Goal: Task Accomplishment & Management: Manage account settings

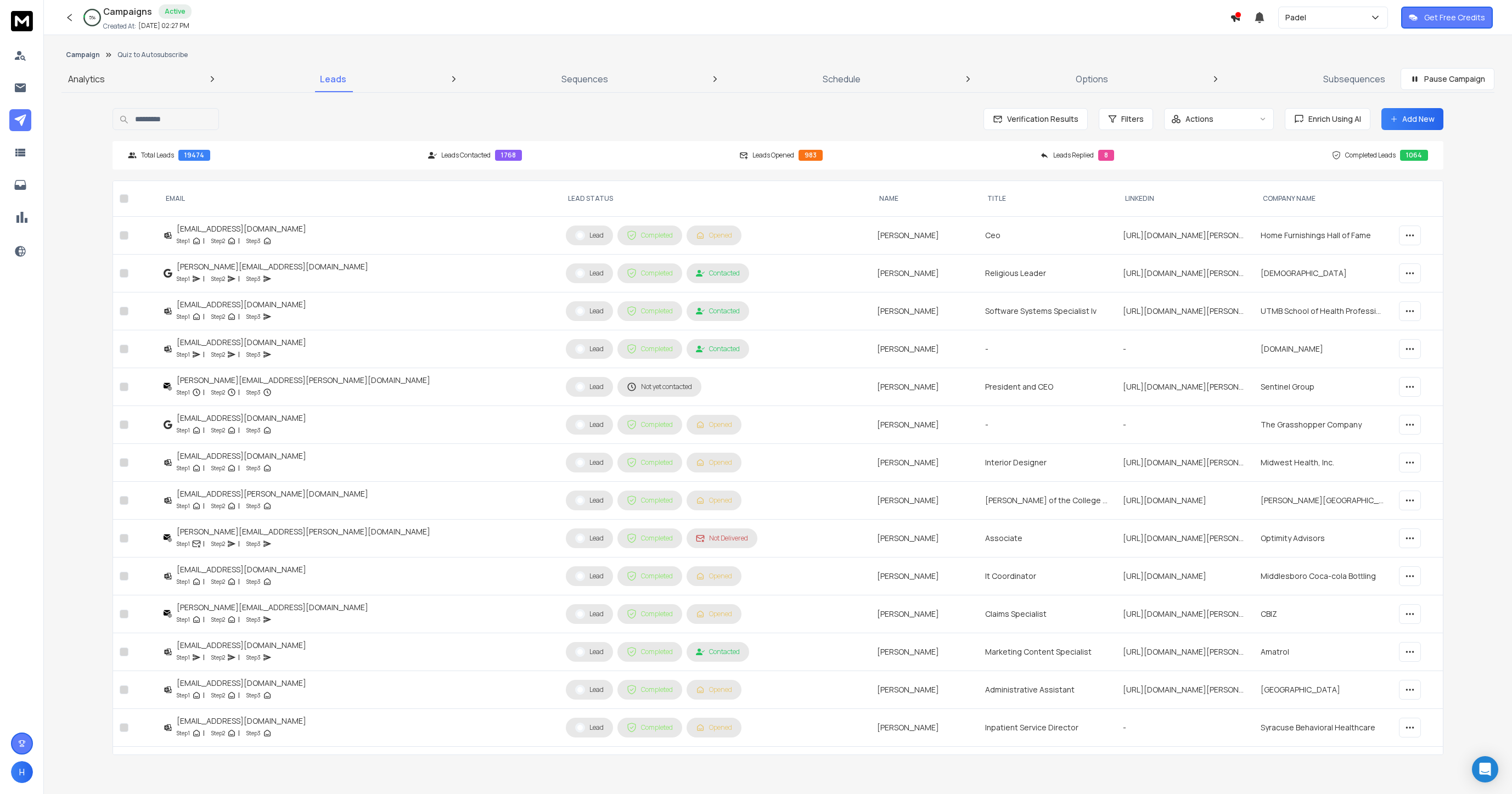
click at [80, 74] on p "Analytics" at bounding box center [86, 79] width 37 height 13
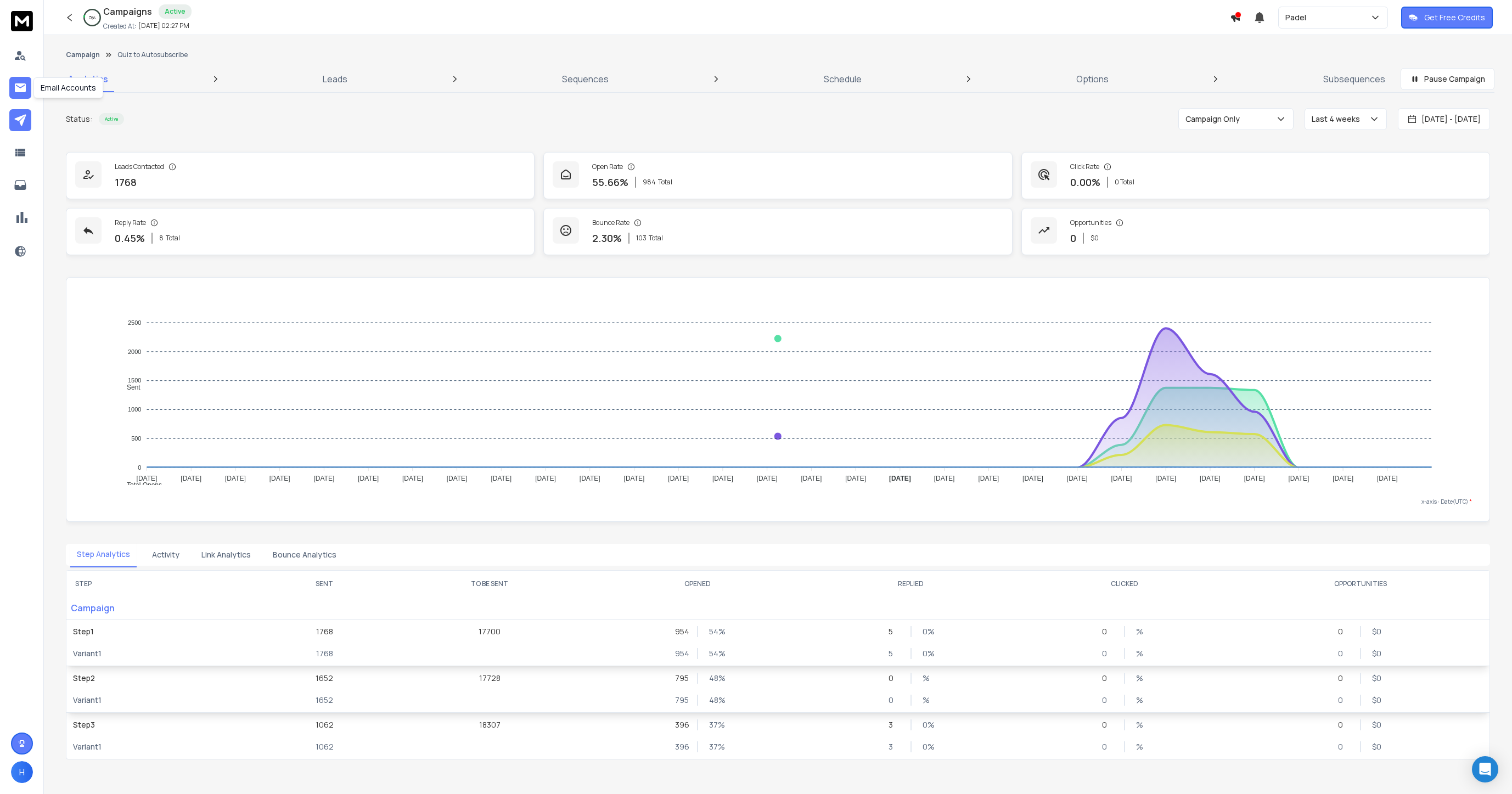
click at [25, 79] on link at bounding box center [20, 87] width 22 height 22
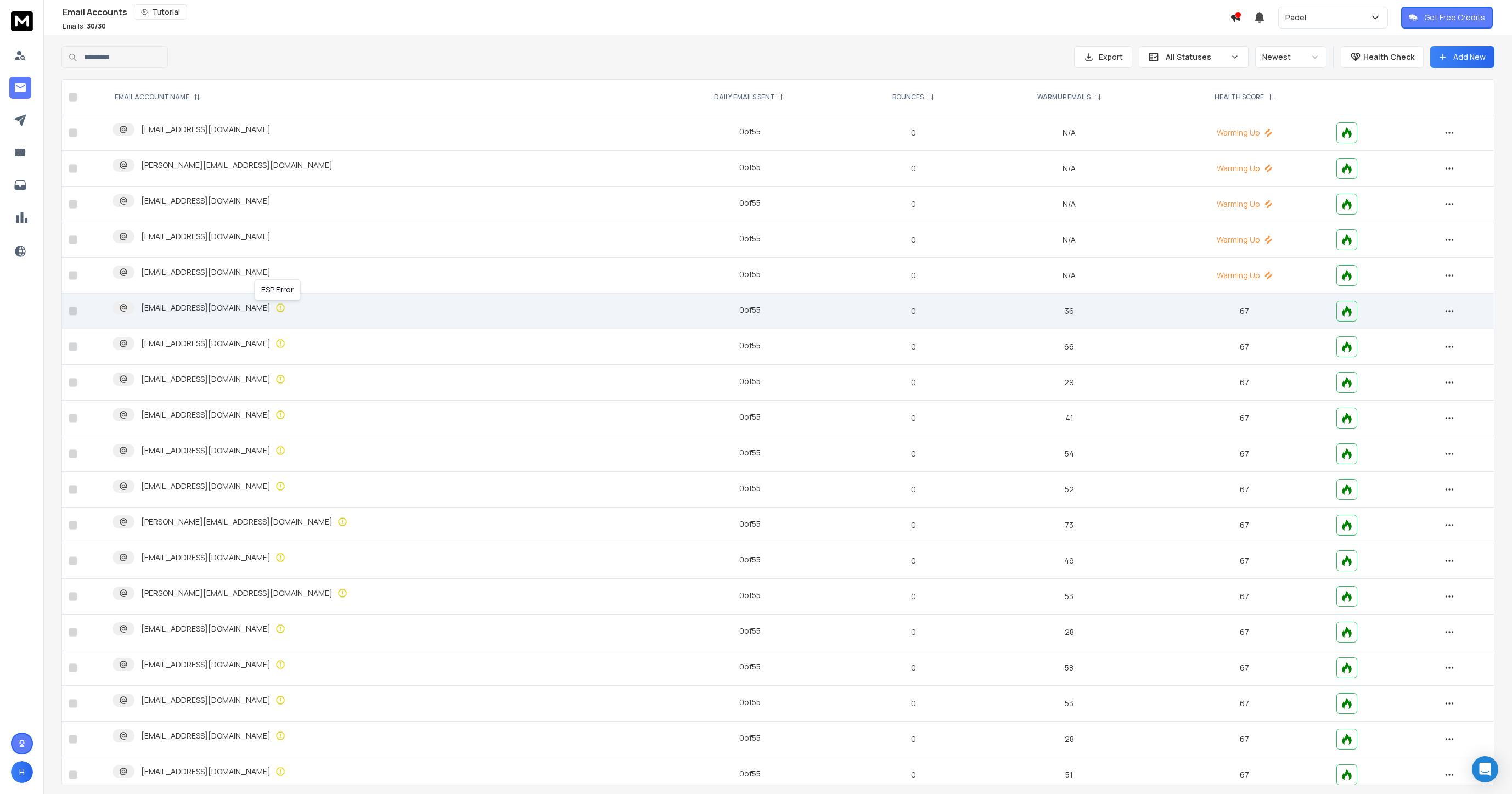
click at [280, 306] on icon at bounding box center [280, 307] width 1 height 3
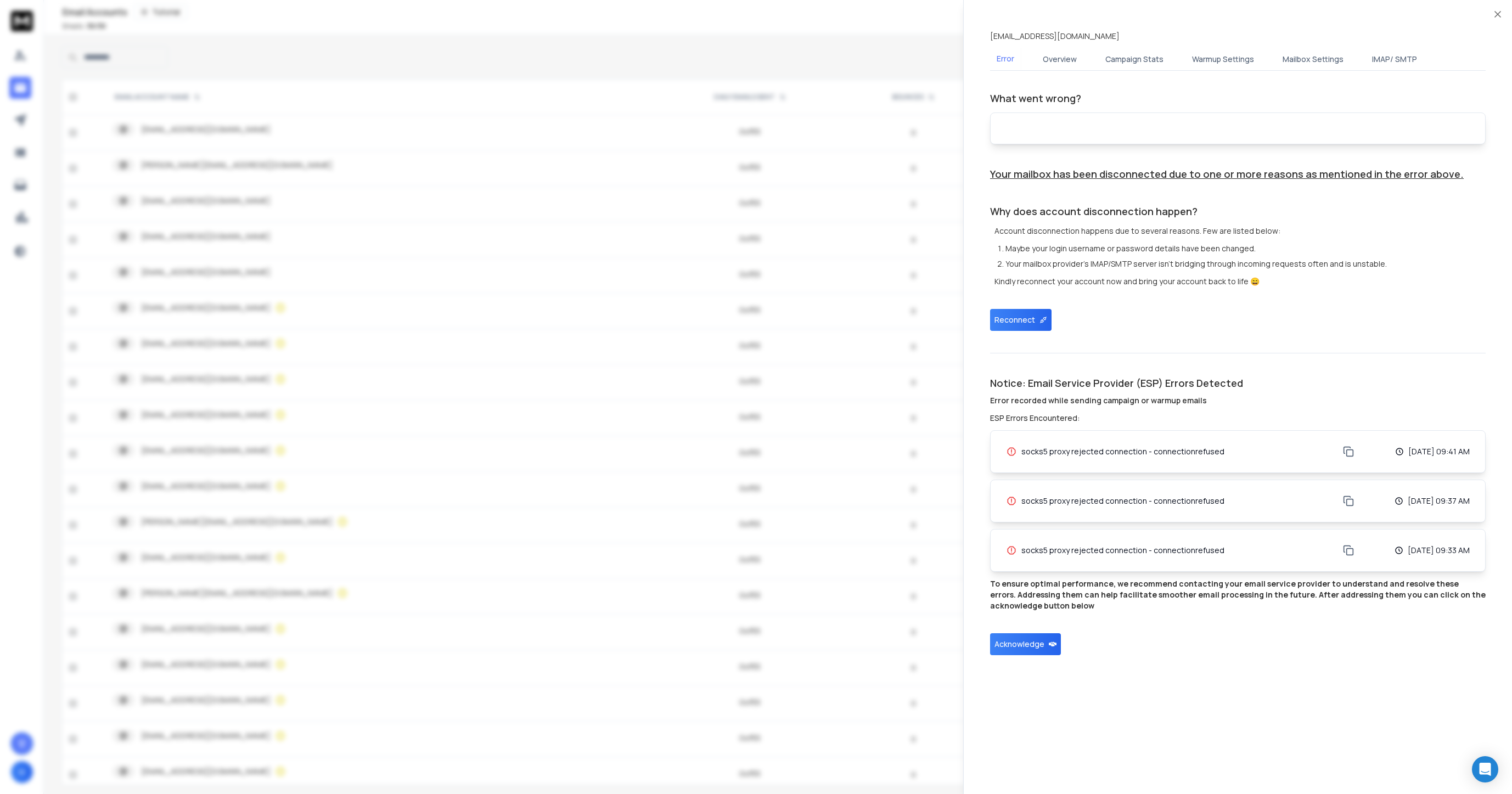
click at [1037, 318] on button "Reconnect" at bounding box center [1021, 320] width 61 height 22
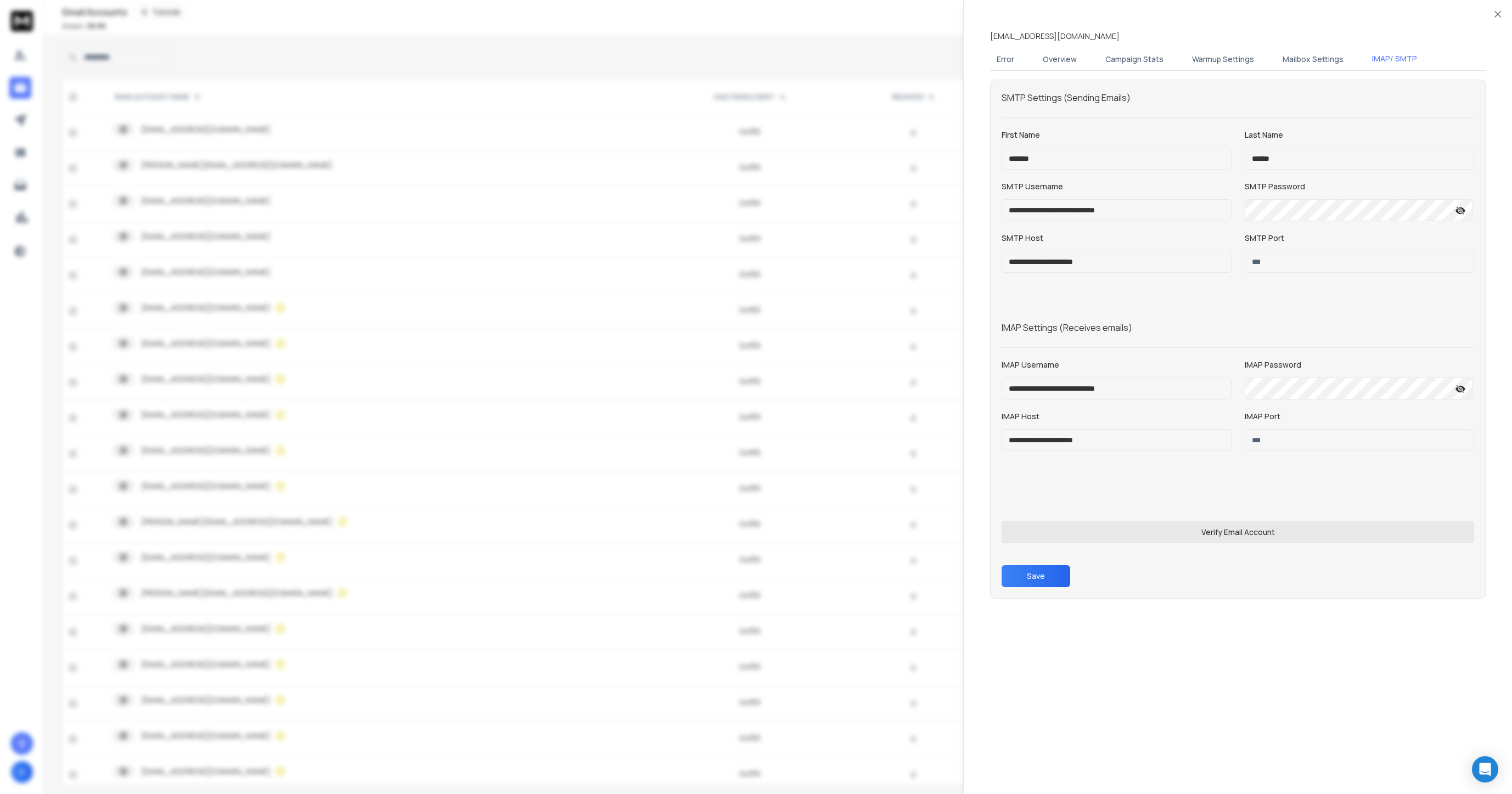
click at [1309, 534] on button "Verify Email Account" at bounding box center [1238, 532] width 473 height 22
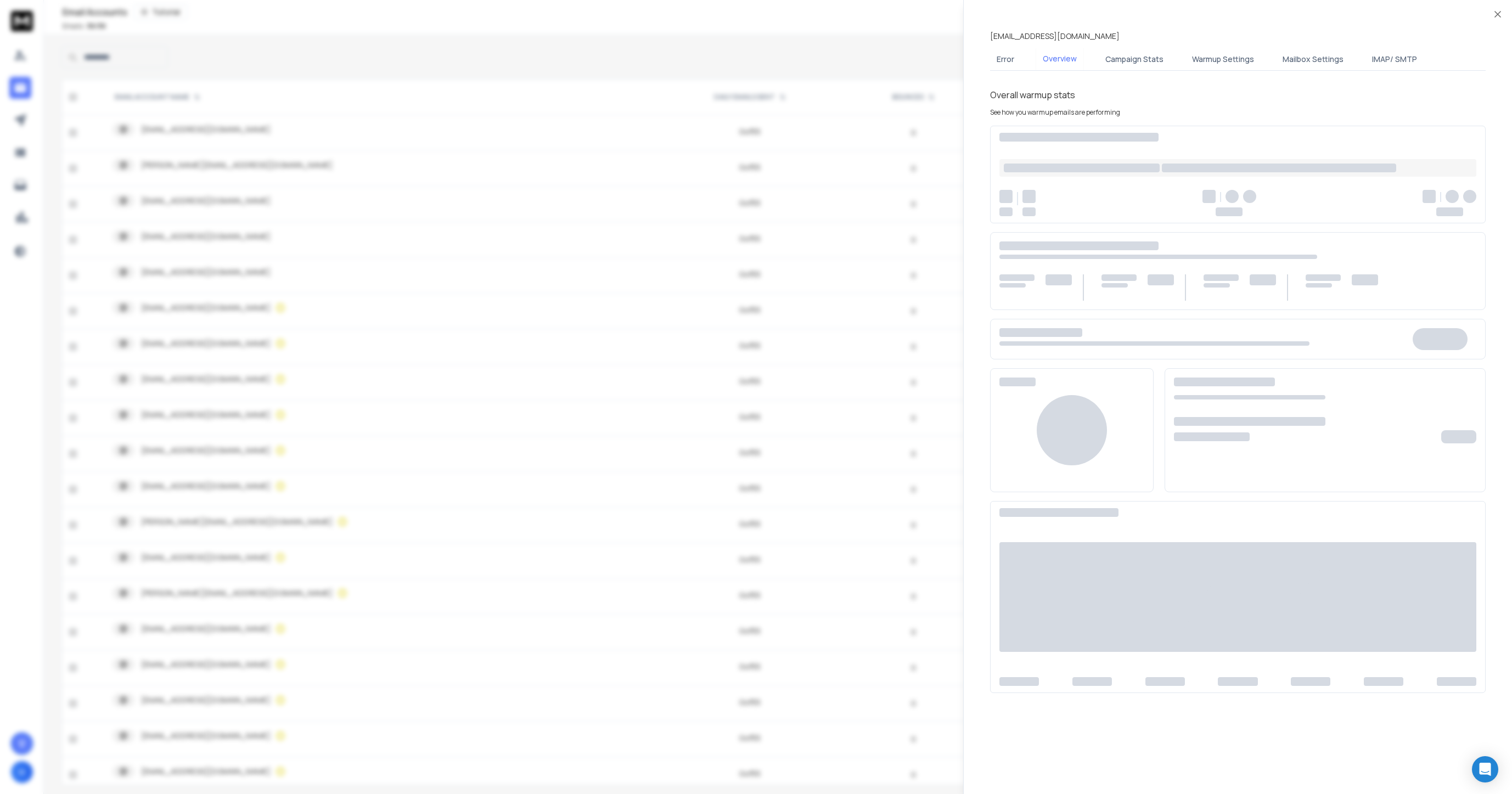
click at [883, 10] on div at bounding box center [756, 397] width 1512 height 794
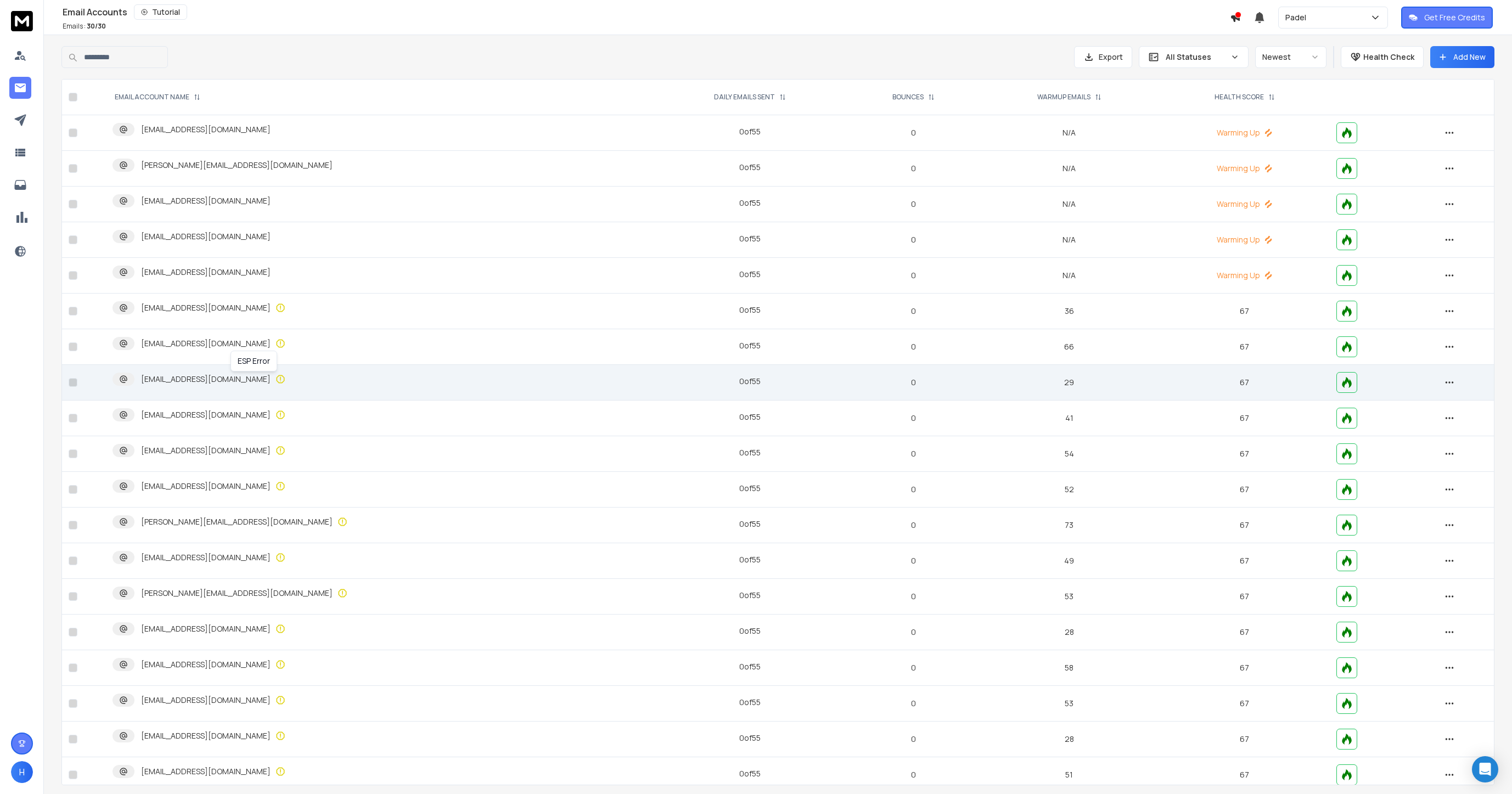
click at [275, 380] on icon at bounding box center [281, 380] width 11 height 11
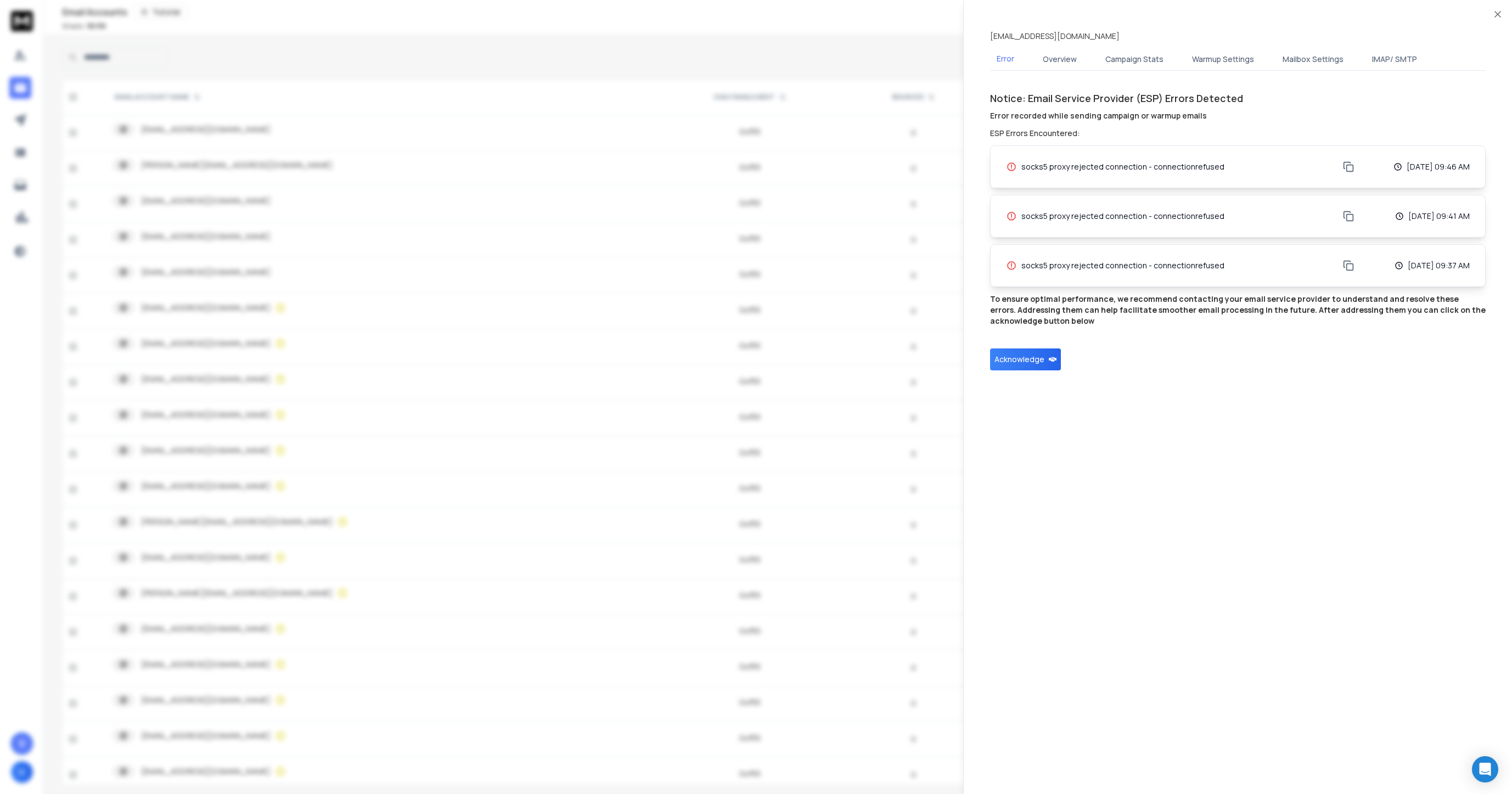
click at [1036, 170] on span "socks5 proxy rejected connection - connectionrefused" at bounding box center [1122, 167] width 203 height 11
click at [1493, 16] on icon "button" at bounding box center [1498, 14] width 11 height 11
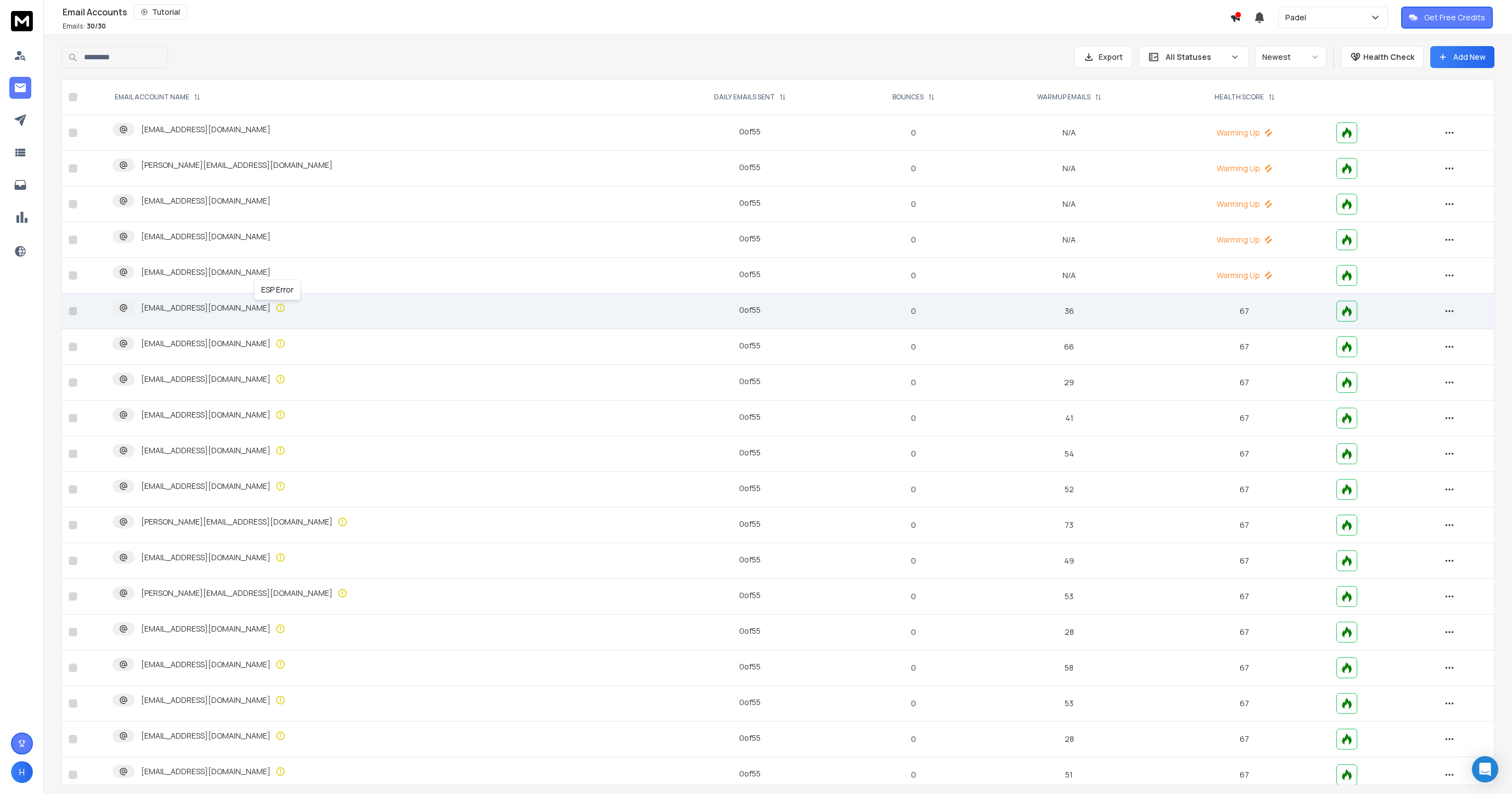
click at [278, 307] on icon at bounding box center [281, 308] width 11 height 11
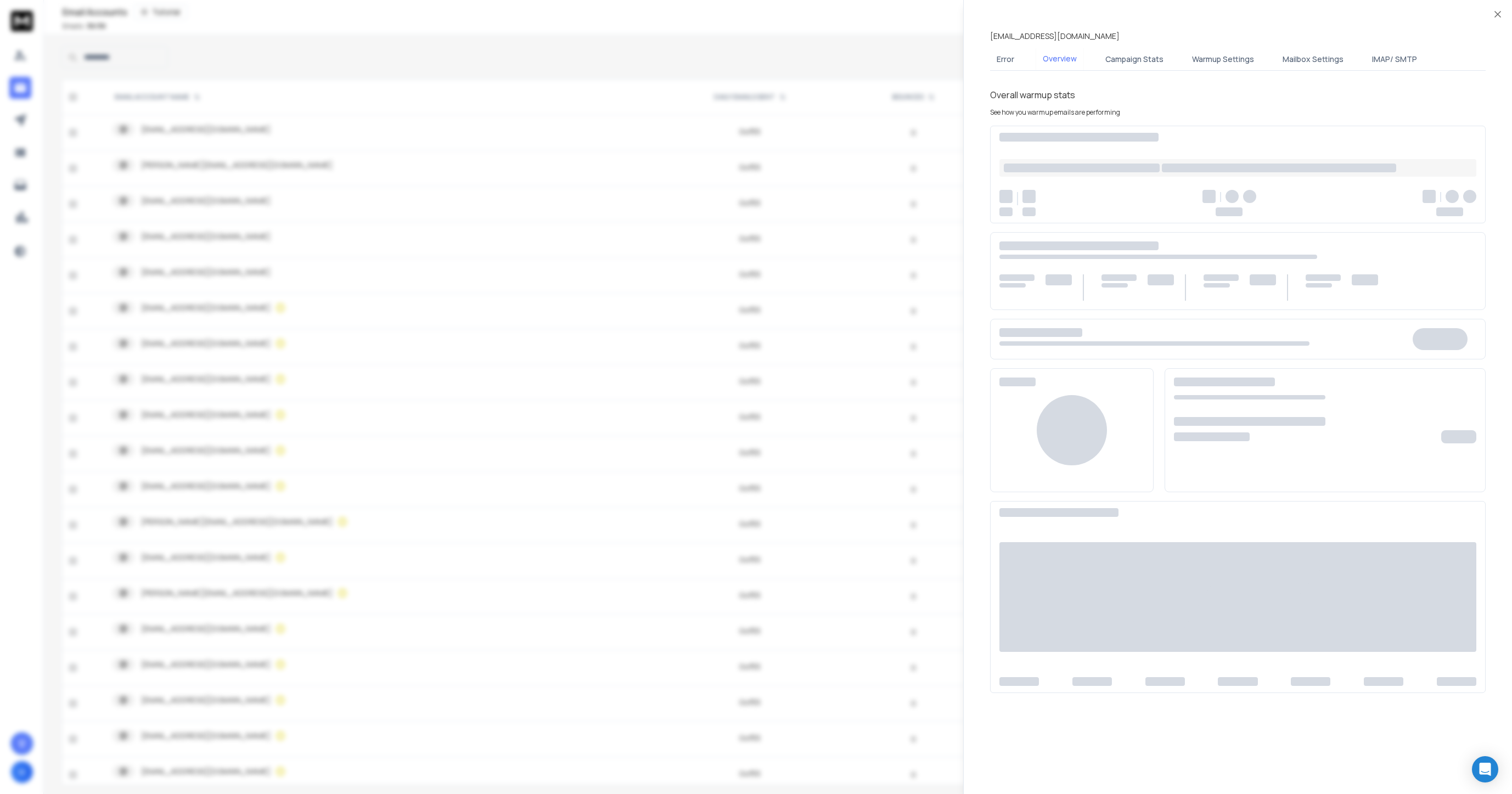
click at [507, 328] on div at bounding box center [756, 397] width 1512 height 794
